Goal: Information Seeking & Learning: Check status

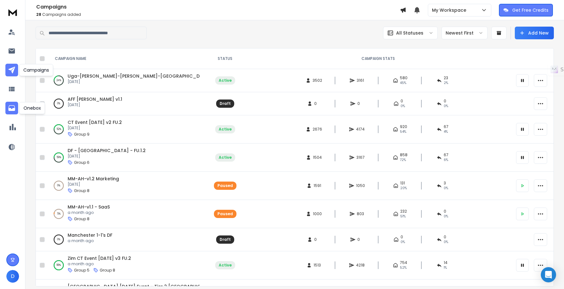
click at [14, 110] on icon at bounding box center [11, 108] width 7 height 6
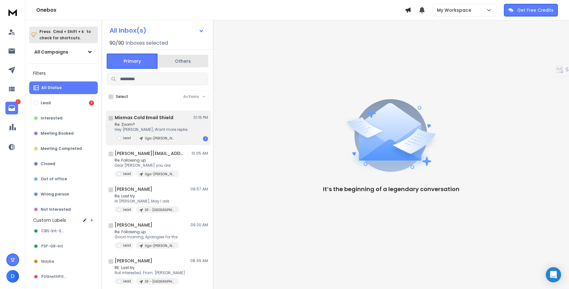
click at [178, 127] on p "Re: Zoom?" at bounding box center [153, 124] width 76 height 5
click at [186, 125] on div "Re: Zoom? Hey [PERSON_NAME], Want more replies to Lead Uga-[PERSON_NAME]-Tan-[P…" at bounding box center [161, 131] width 93 height 19
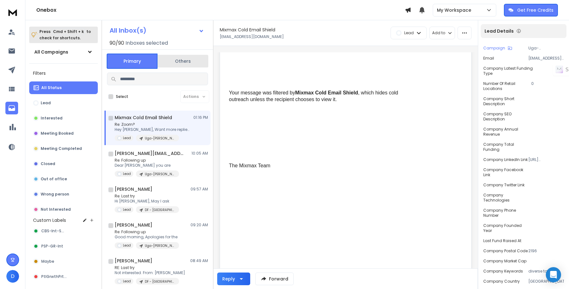
scroll to position [267, 0]
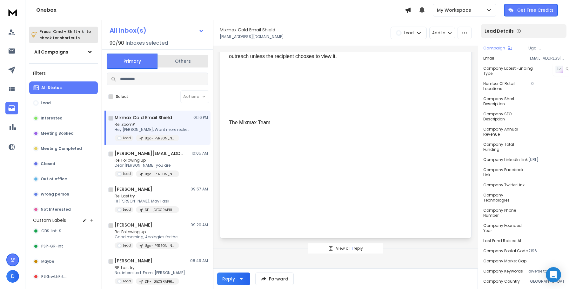
click at [346, 250] on p "View all 1 reply" at bounding box center [349, 248] width 27 height 5
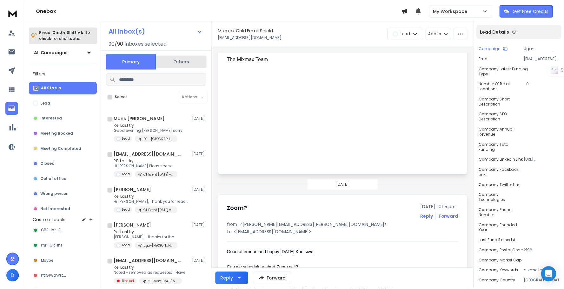
scroll to position [0, 0]
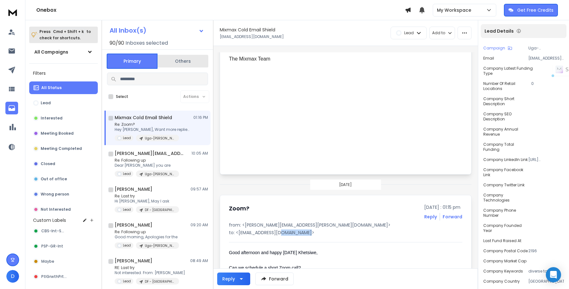
drag, startPoint x: 279, startPoint y: 233, endPoint x: 300, endPoint y: 231, distance: 21.0
click at [300, 231] on p "to: <[EMAIL_ADDRESS][DOMAIN_NAME]>" at bounding box center [345, 233] width 233 height 6
copy p "[DOMAIN_NAME]"
click at [11, 71] on icon at bounding box center [11, 70] width 7 height 7
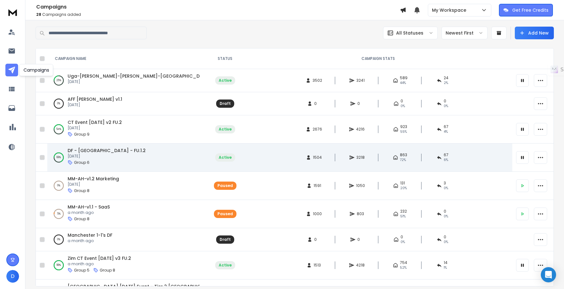
click at [87, 150] on span "DF - [GEOGRAPHIC_DATA] - FU.1.2" at bounding box center [107, 151] width 78 height 6
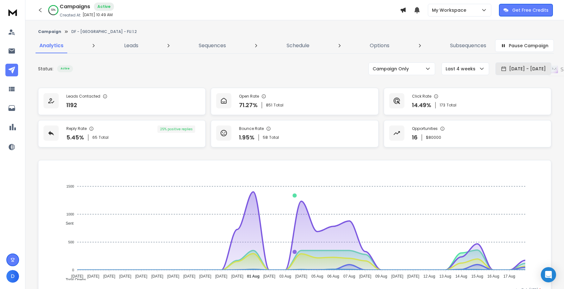
click at [495, 68] on button "[DATE] - [DATE]" at bounding box center [523, 69] width 56 height 13
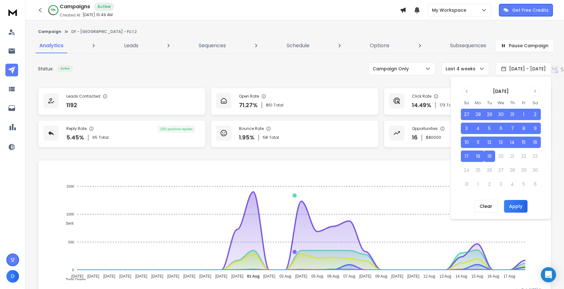
click at [492, 158] on button "19" at bounding box center [489, 156] width 11 height 11
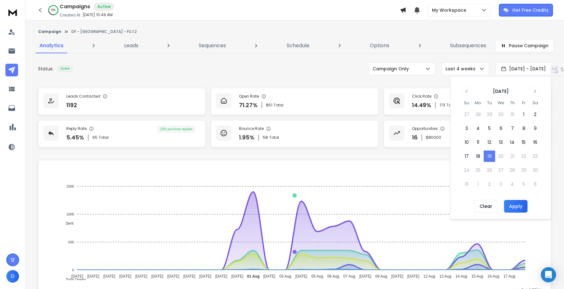
click at [515, 209] on button "Apply" at bounding box center [515, 206] width 23 height 13
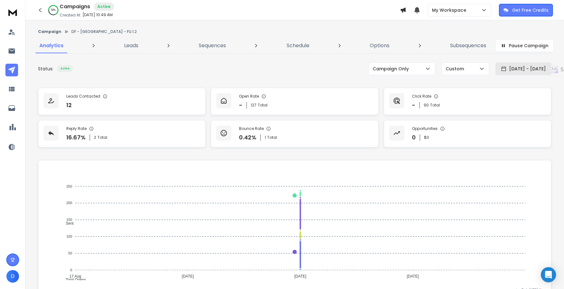
click at [495, 70] on button "[DATE] - [DATE]" at bounding box center [523, 69] width 56 height 13
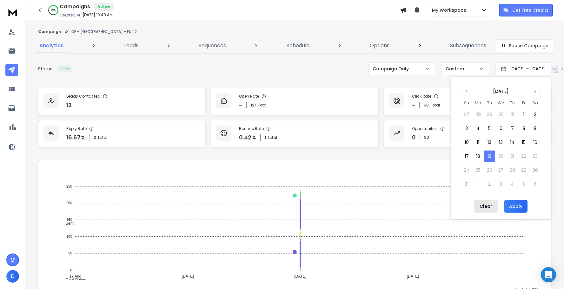
click at [489, 205] on button "Clear" at bounding box center [485, 206] width 23 height 13
click at [487, 209] on button "Clear" at bounding box center [485, 206] width 23 height 13
click at [525, 114] on button "1" at bounding box center [523, 114] width 11 height 11
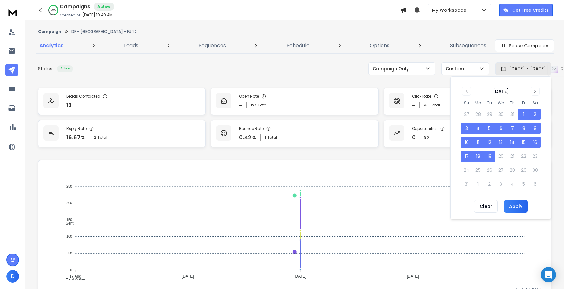
click at [501, 71] on icon "button" at bounding box center [504, 69] width 6 height 6
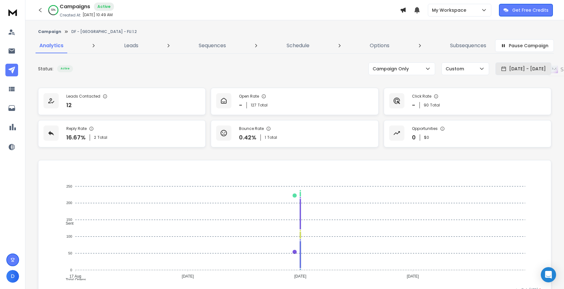
click at [501, 71] on icon "button" at bounding box center [504, 69] width 6 height 6
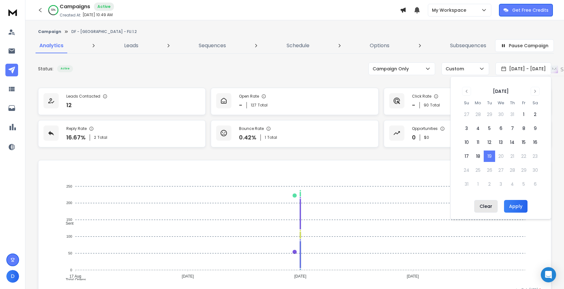
click at [485, 204] on button "Clear" at bounding box center [485, 206] width 23 height 13
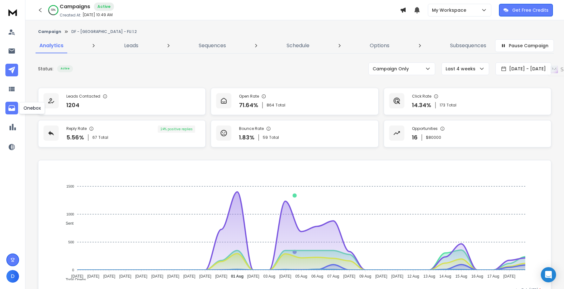
click at [11, 111] on icon at bounding box center [11, 108] width 7 height 6
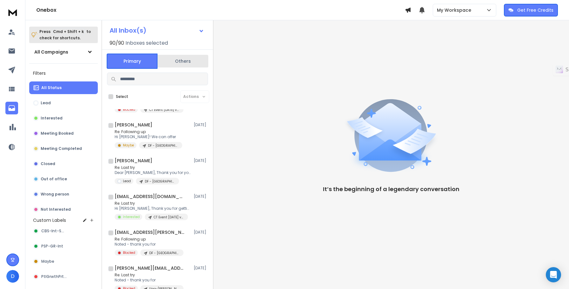
scroll to position [352, 0]
